Goal: Task Accomplishment & Management: Manage account settings

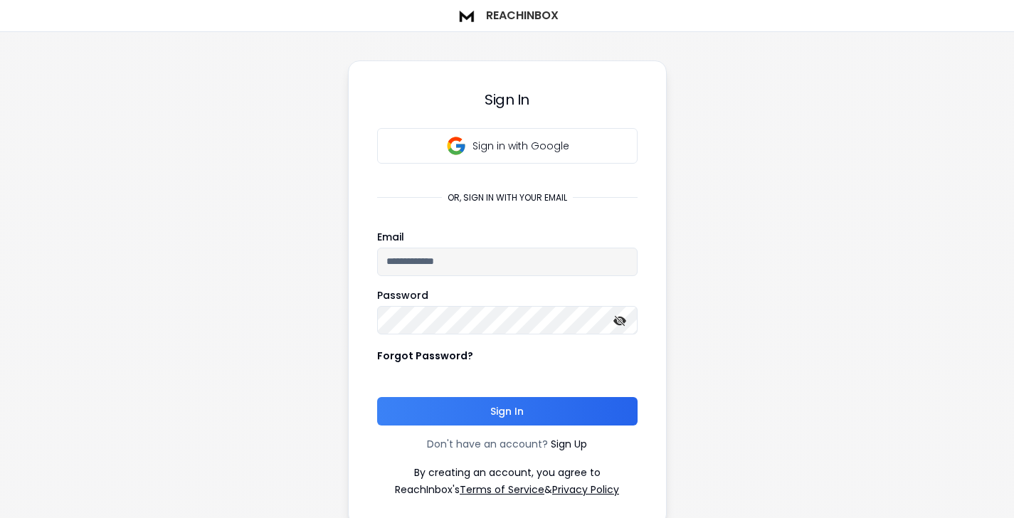
type input "**********"
click at [521, 398] on button "Sign In" at bounding box center [507, 411] width 260 height 28
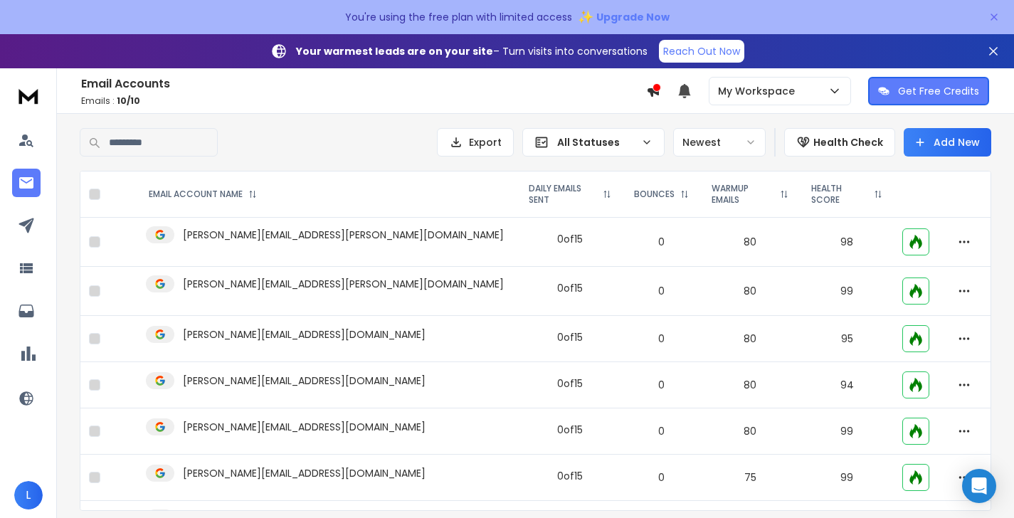
click at [7, 491] on div "L" at bounding box center [28, 295] width 57 height 455
click at [28, 491] on span "L" at bounding box center [28, 495] width 28 height 28
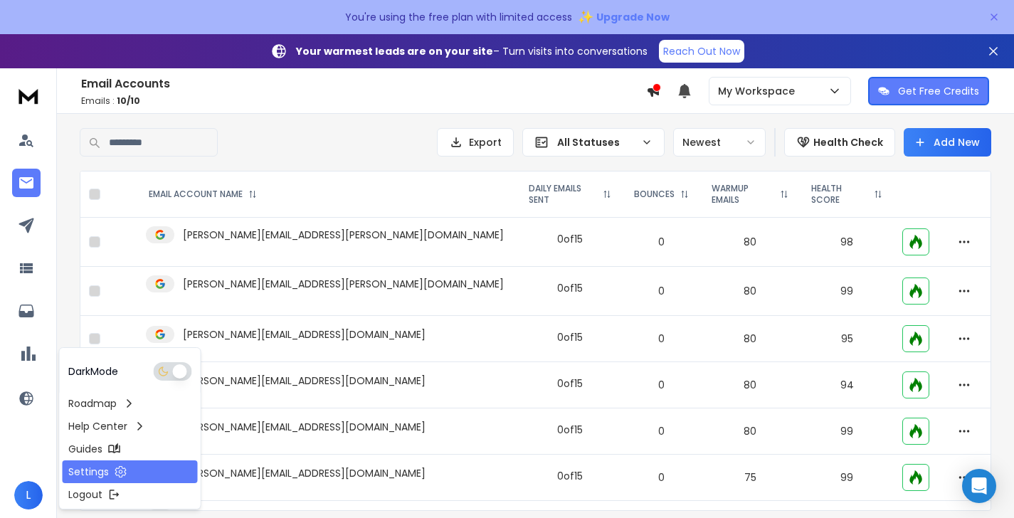
click at [99, 477] on p "Settings" at bounding box center [88, 472] width 41 height 14
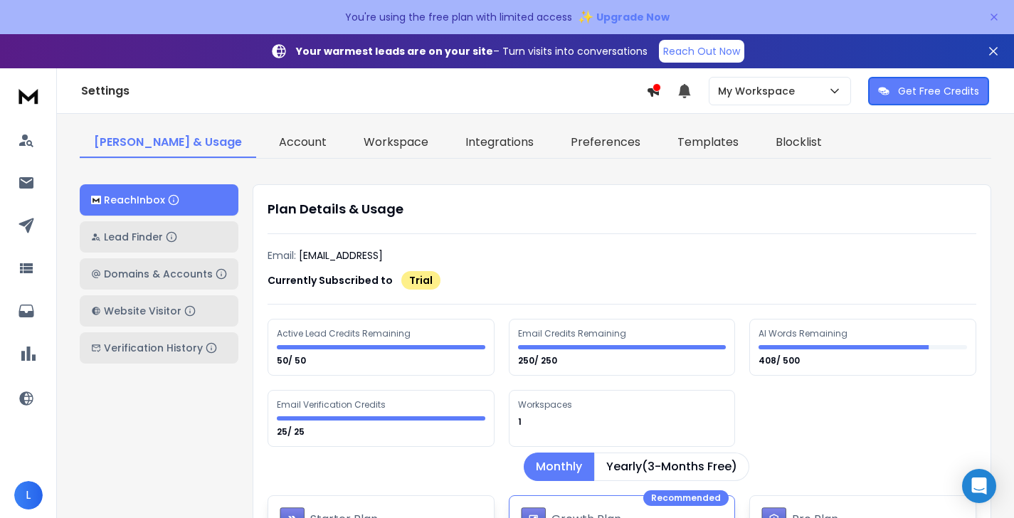
click at [129, 235] on button "Lead Finder" at bounding box center [159, 236] width 159 height 31
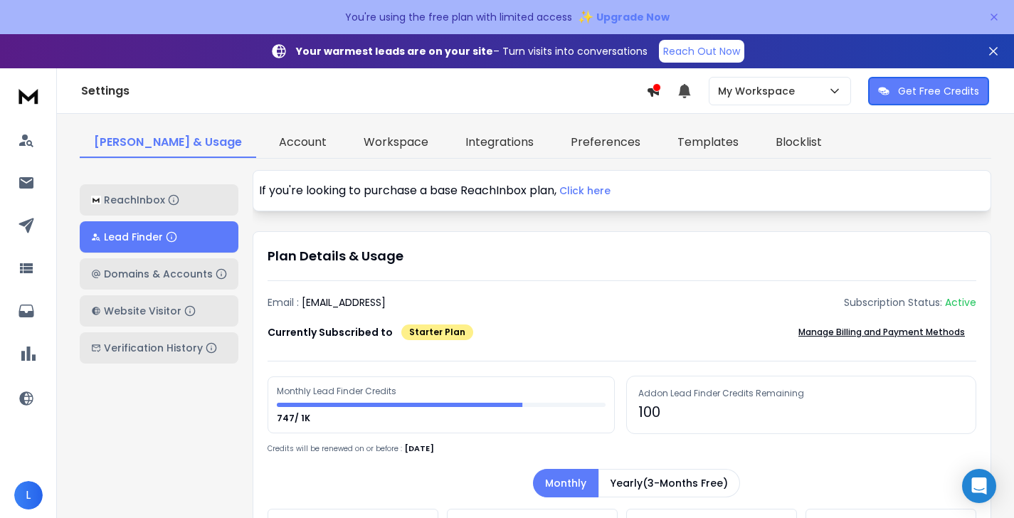
click at [132, 200] on button "ReachInbox" at bounding box center [159, 199] width 159 height 31
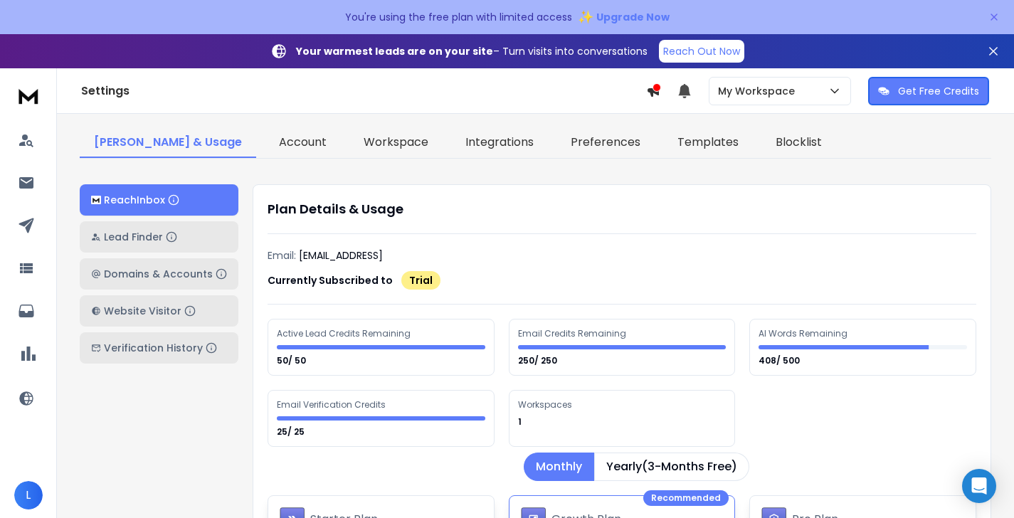
click at [158, 223] on button "Lead Finder" at bounding box center [159, 236] width 159 height 31
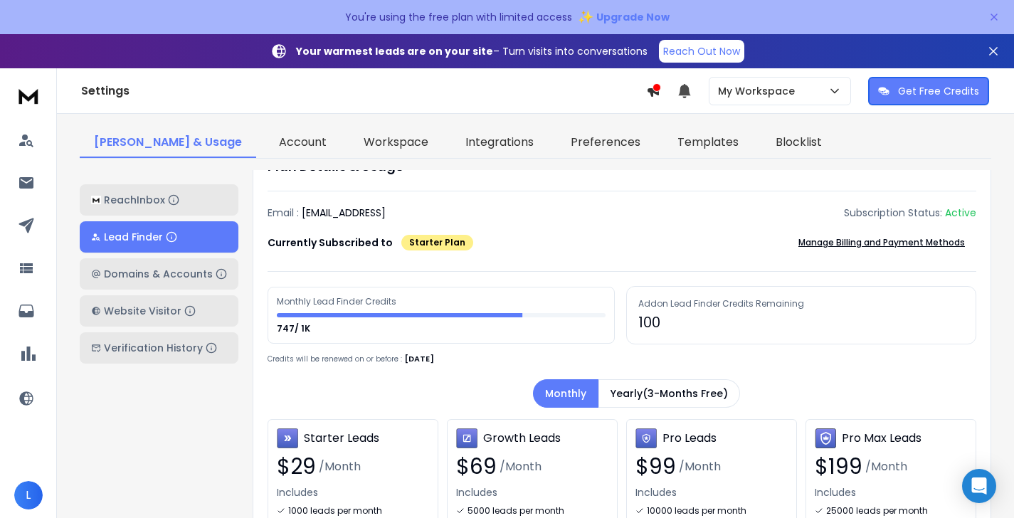
scroll to position [92, 0]
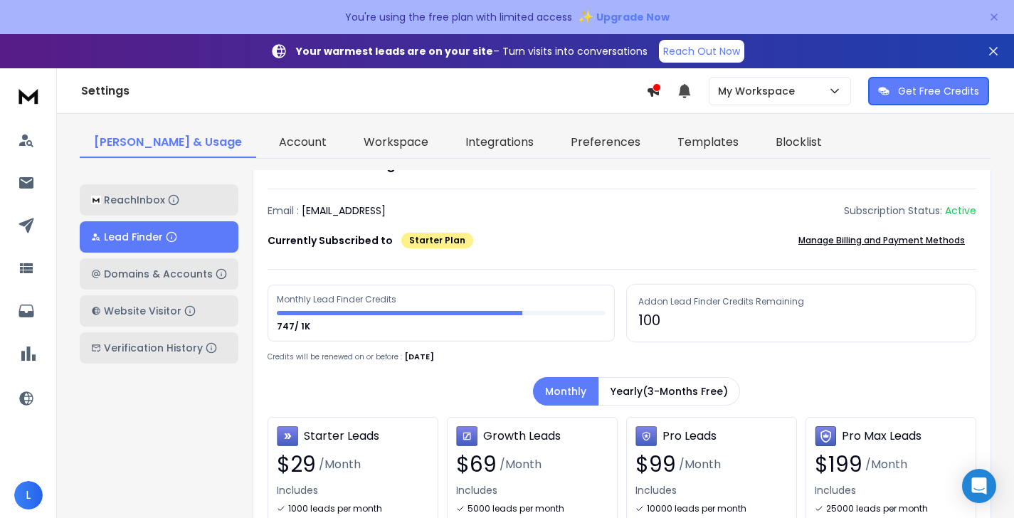
click at [822, 238] on p "Manage Billing and Payment Methods" at bounding box center [881, 240] width 166 height 11
